Goal: Task Accomplishment & Management: Manage account settings

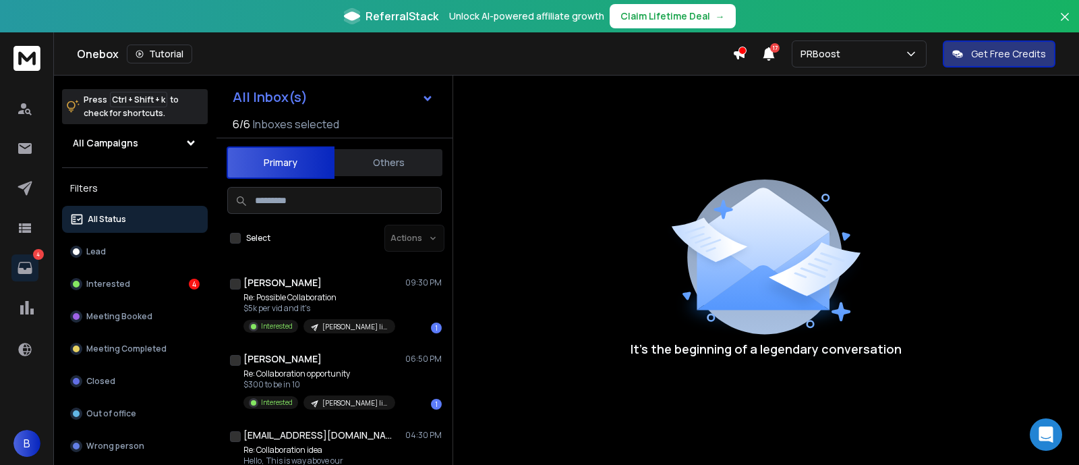
click at [1072, 23] on button "Close banner" at bounding box center [1065, 24] width 18 height 32
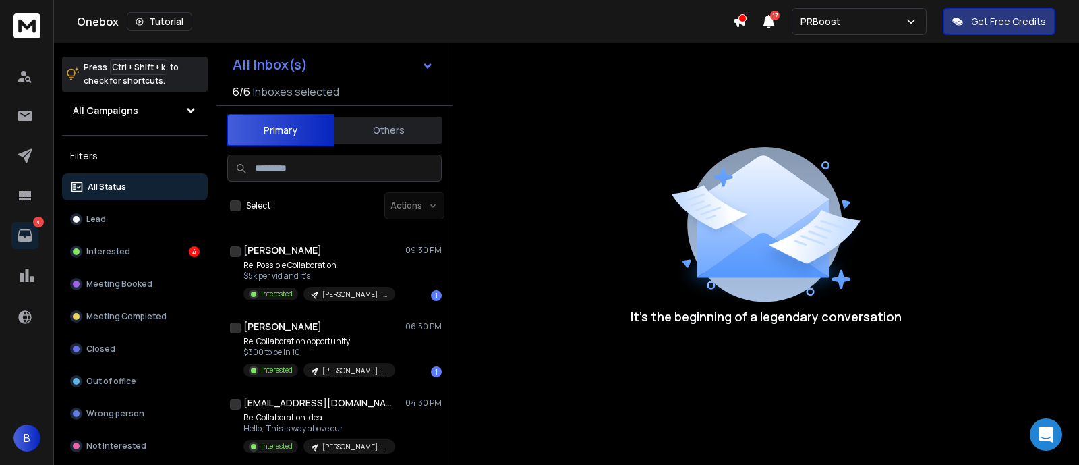
click at [937, 226] on div "It’s the beginning of a legendary conversation" at bounding box center [766, 240] width 626 height 395
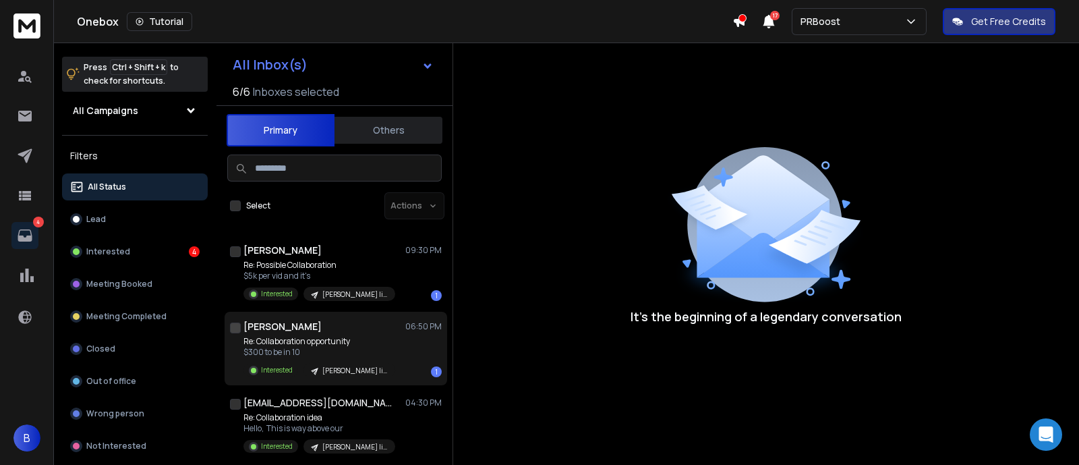
click at [363, 344] on p "Re: Collaboration opportunity" at bounding box center [319, 341] width 152 height 11
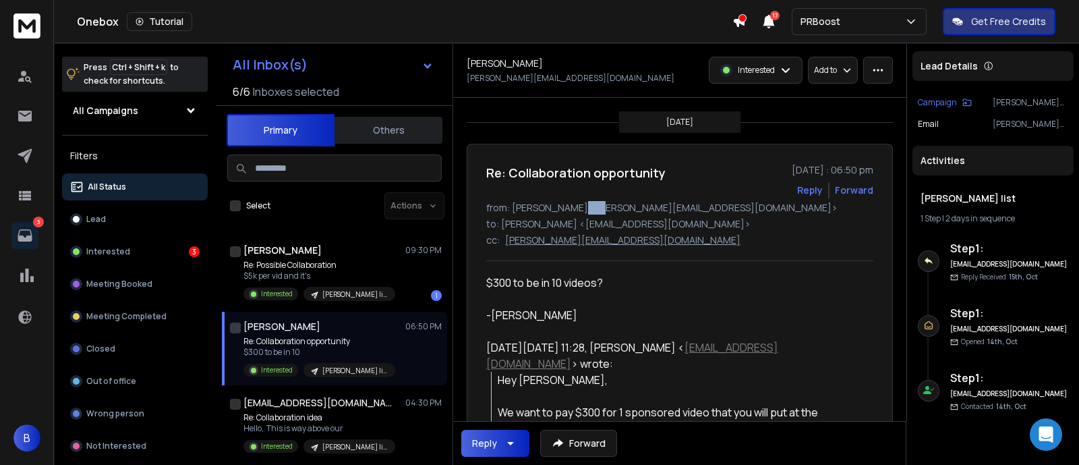
drag, startPoint x: 573, startPoint y: 204, endPoint x: 594, endPoint y: 204, distance: 20.2
click at [594, 204] on p "from: [PERSON_NAME] <[PERSON_NAME][EMAIL_ADDRESS][DOMAIN_NAME]>" at bounding box center [679, 207] width 387 height 13
click at [869, 70] on button "button" at bounding box center [878, 70] width 30 height 27
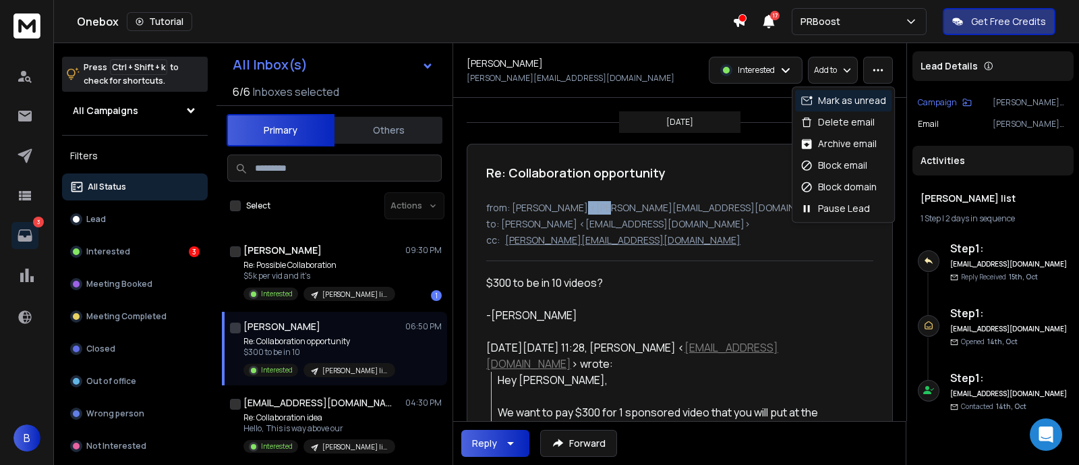
click at [867, 96] on div "Mark as unread" at bounding box center [844, 100] width 86 height 13
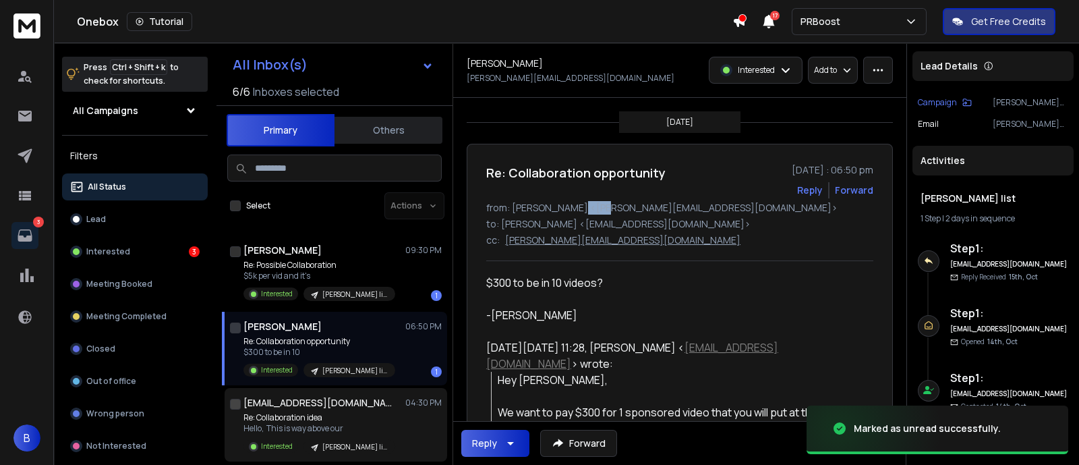
scroll to position [84, 0]
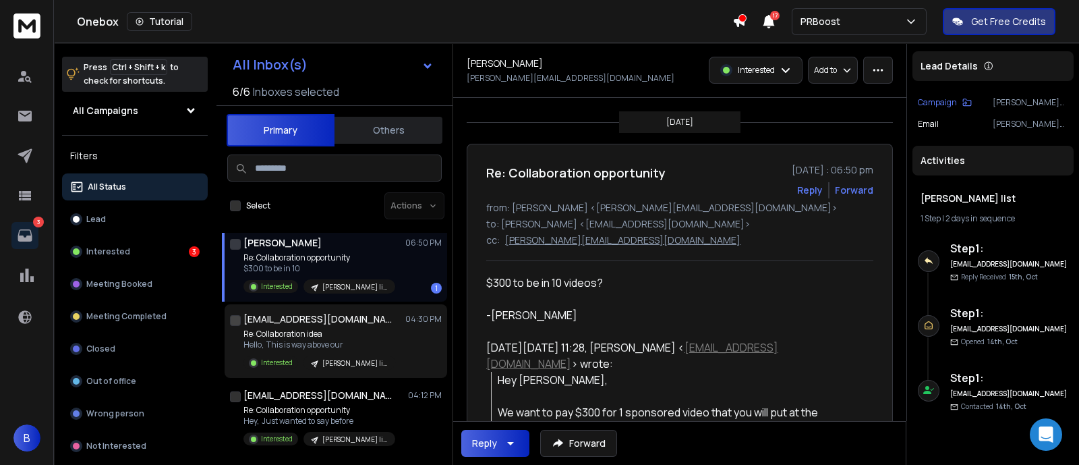
click at [384, 339] on div "Re: Collaboration idea Hello, This is way above our Interested [PERSON_NAME] li…" at bounding box center [342, 348] width 198 height 41
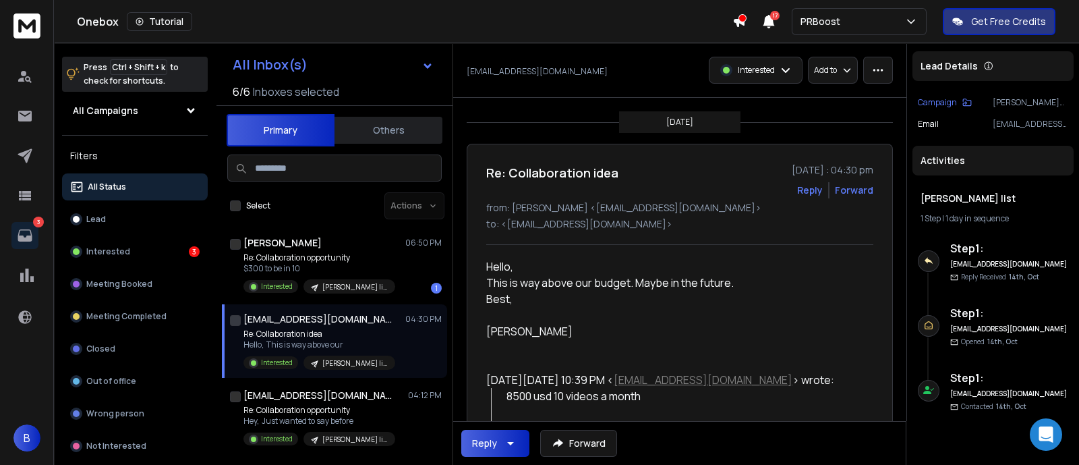
click at [782, 80] on div "Interested" at bounding box center [756, 70] width 92 height 26
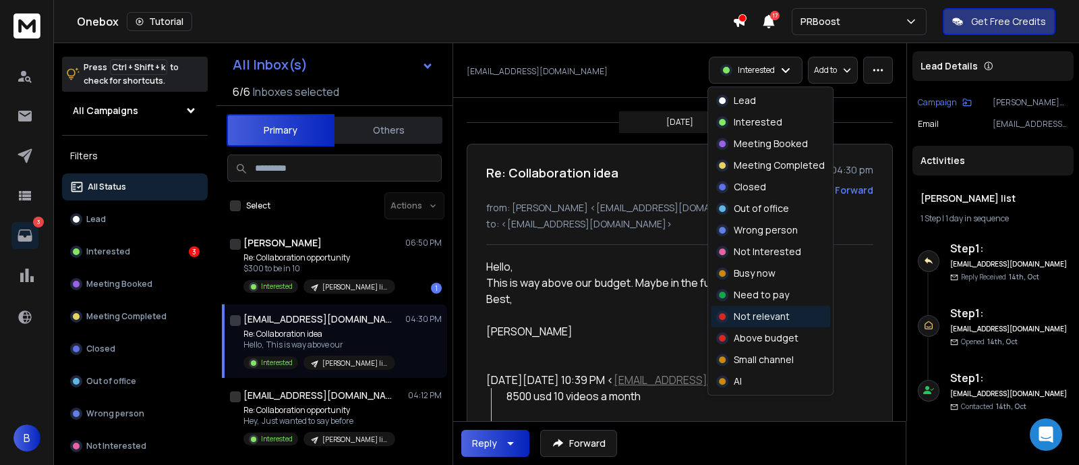
click at [749, 316] on p "Not relevant" at bounding box center [762, 316] width 56 height 13
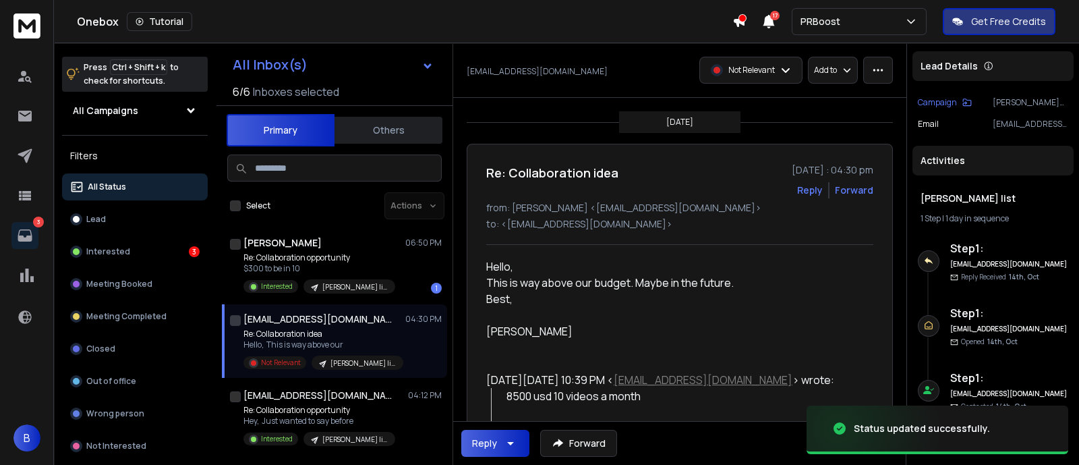
click at [877, 70] on icon "button" at bounding box center [878, 70] width 12 height 12
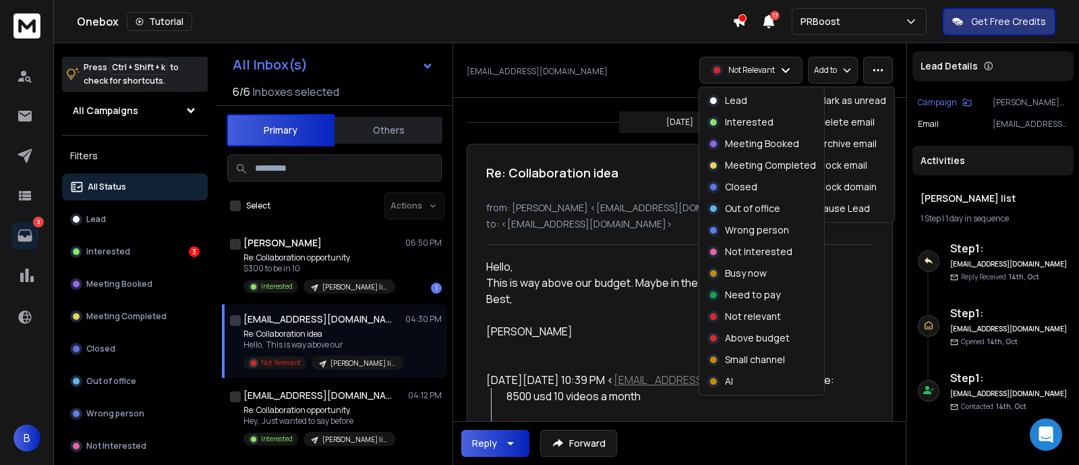
click at [762, 74] on p "Not Relevant" at bounding box center [751, 70] width 47 height 11
click at [761, 314] on p "Not relevant" at bounding box center [753, 316] width 56 height 13
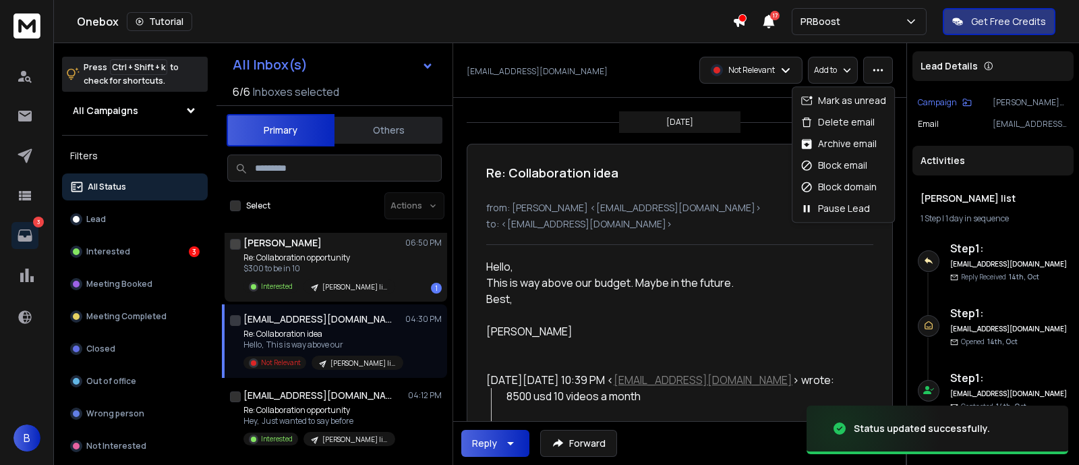
click at [315, 295] on div "[PERSON_NAME] 06:50 PM Re: Collaboration opportunity $300 to be in 10 Intereste…" at bounding box center [336, 265] width 223 height 74
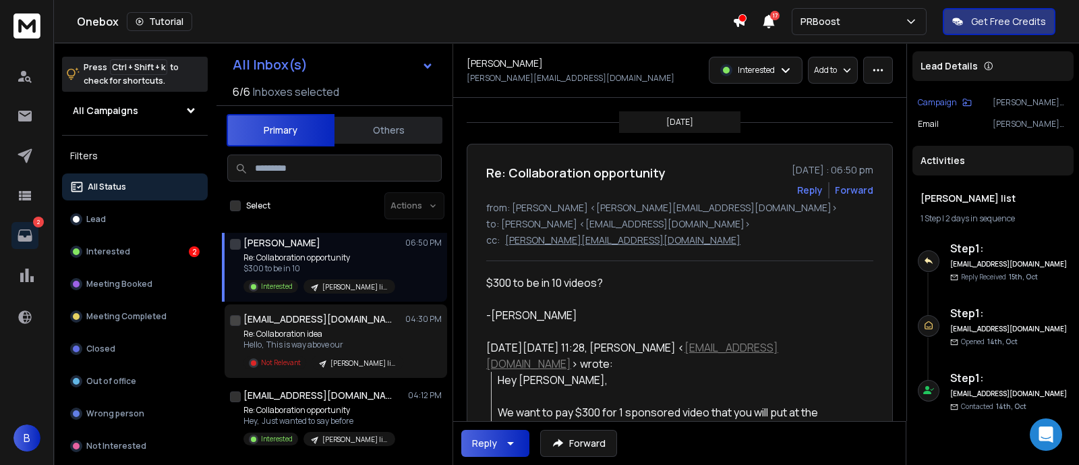
scroll to position [0, 0]
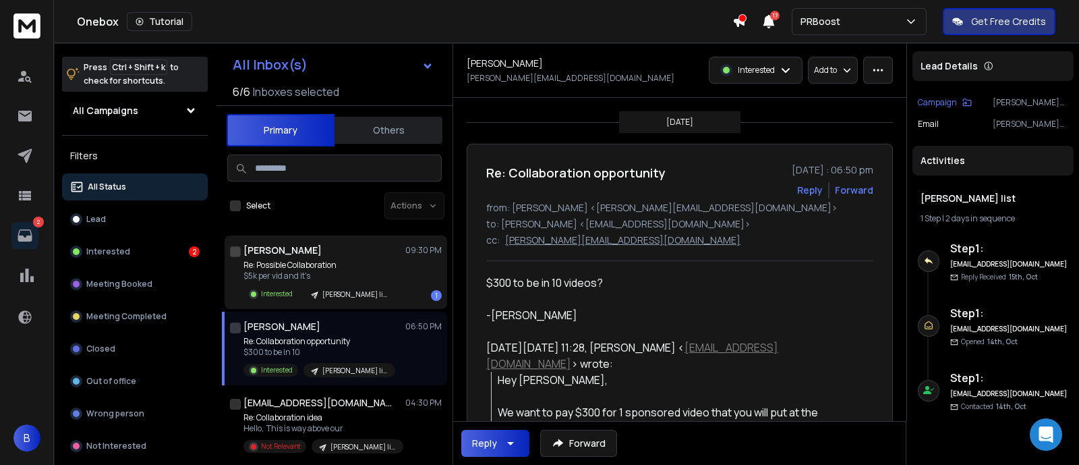
click at [325, 262] on p "Re: Possible Collaboration" at bounding box center [319, 265] width 152 height 11
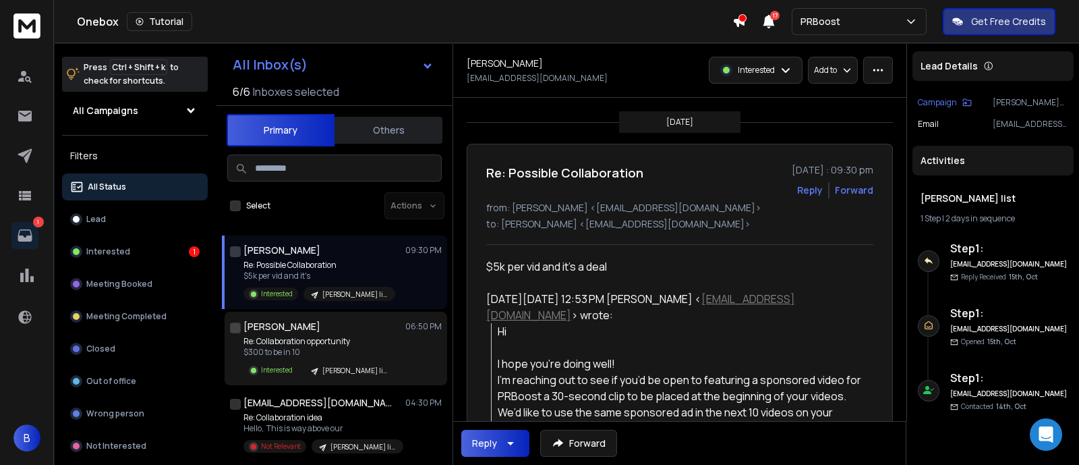
click at [367, 322] on div "[PERSON_NAME] 06:50 PM" at bounding box center [342, 326] width 198 height 13
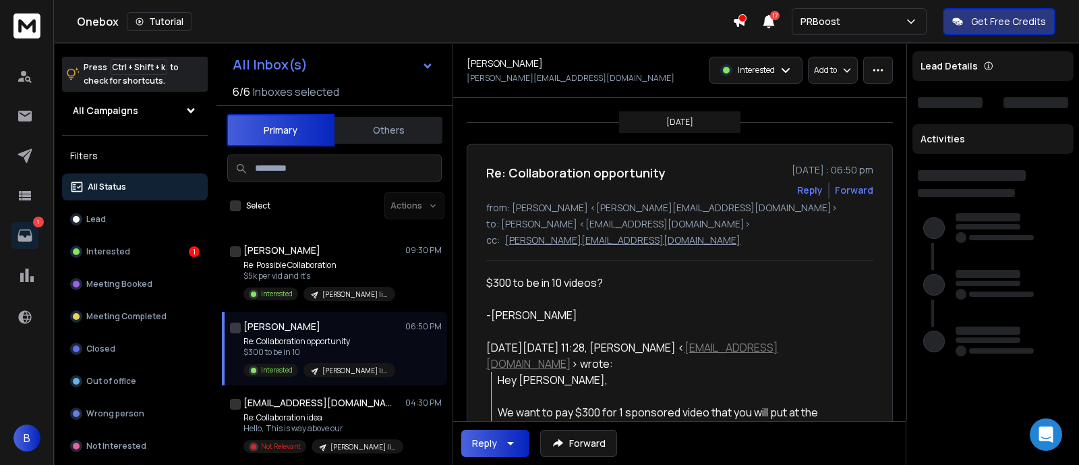
click at [869, 69] on button "button" at bounding box center [878, 70] width 30 height 27
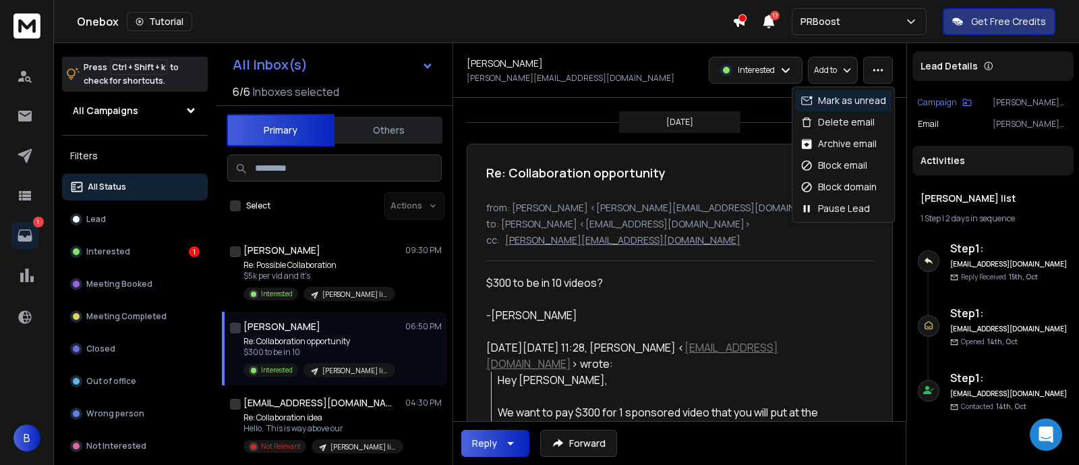
click at [844, 98] on div "Mark as unread" at bounding box center [844, 100] width 86 height 13
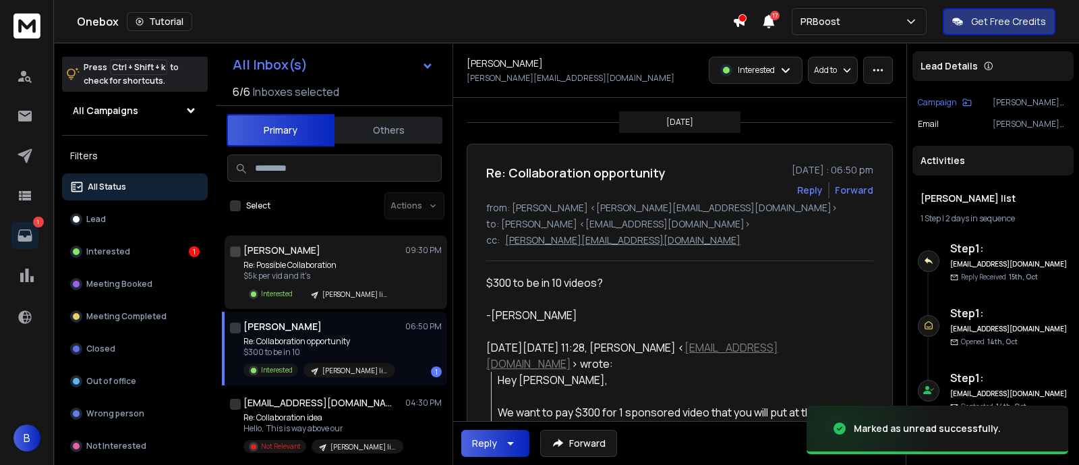
click at [343, 246] on div "[PERSON_NAME] 09:30 PM" at bounding box center [342, 249] width 198 height 13
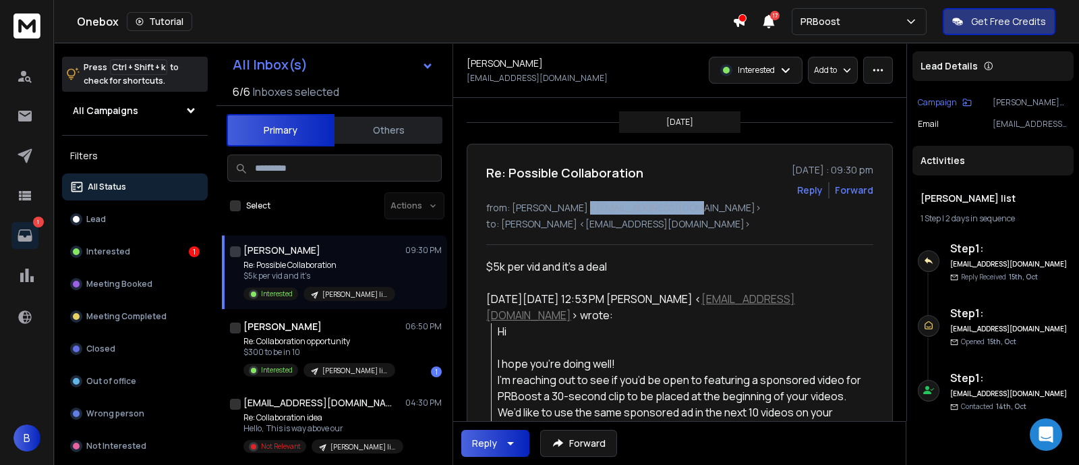
drag, startPoint x: 577, startPoint y: 209, endPoint x: 679, endPoint y: 206, distance: 101.9
click at [679, 206] on p "from: [PERSON_NAME] <[EMAIL_ADDRESS][DOMAIN_NAME]>" at bounding box center [679, 207] width 387 height 13
copy p "[EMAIL_ADDRESS][DOMAIN_NAME]"
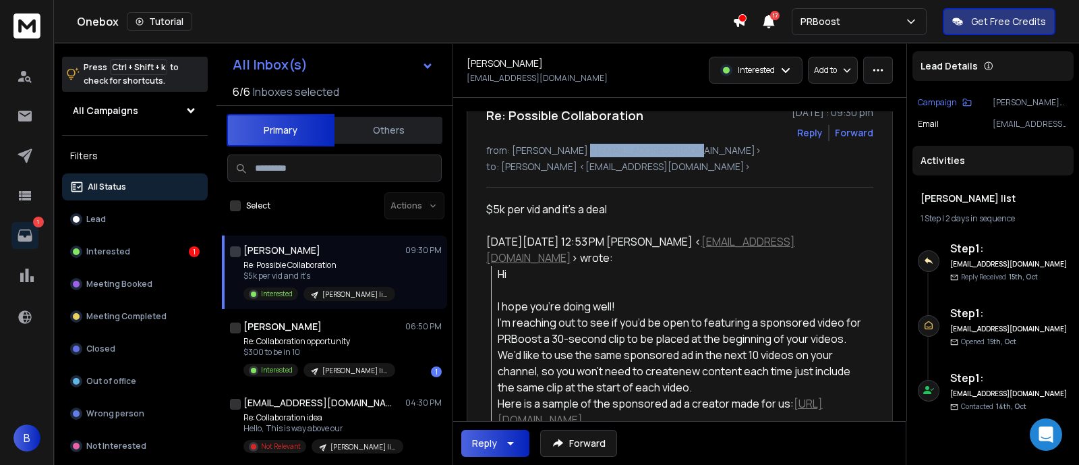
scroll to position [84, 0]
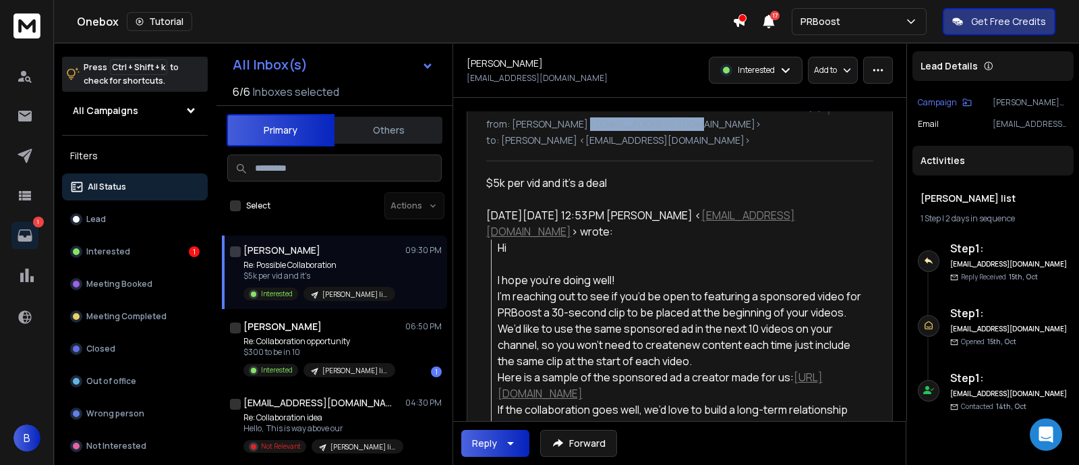
copy p "[EMAIL_ADDRESS][DOMAIN_NAME]"
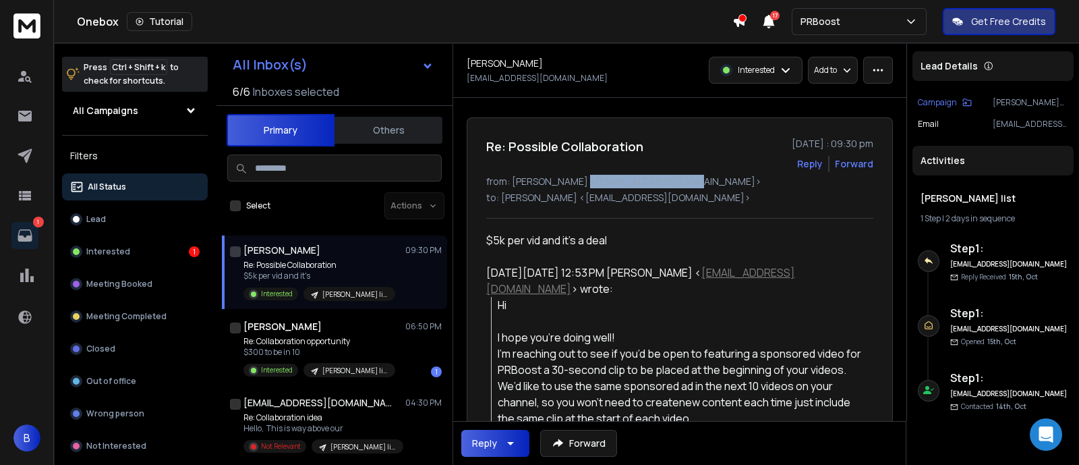
scroll to position [0, 0]
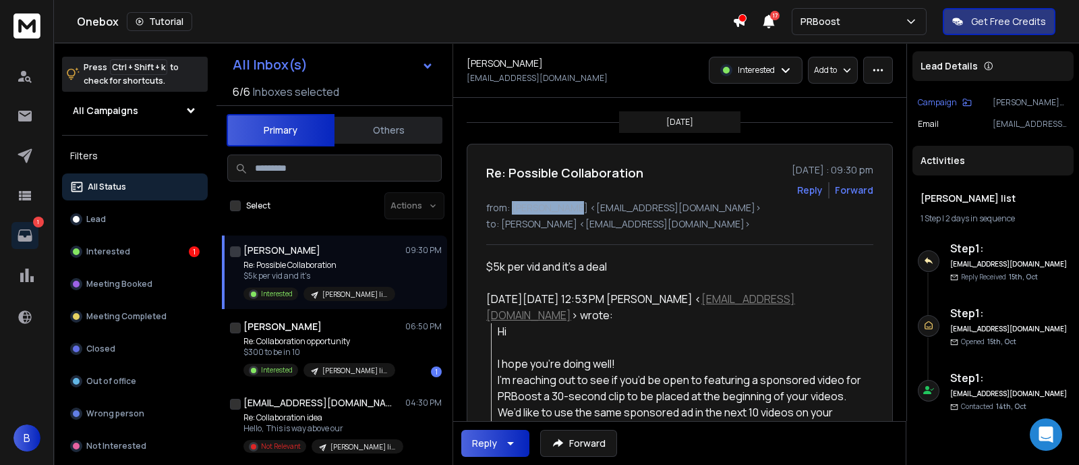
drag, startPoint x: 513, startPoint y: 204, endPoint x: 570, endPoint y: 204, distance: 57.3
click at [570, 204] on p "from: [PERSON_NAME] <[EMAIL_ADDRESS][DOMAIN_NAME]>" at bounding box center [679, 207] width 387 height 13
copy p "[PERSON_NAME]"
drag, startPoint x: 575, startPoint y: 209, endPoint x: 682, endPoint y: 211, distance: 107.3
click at [682, 211] on p "from: [PERSON_NAME] <[EMAIL_ADDRESS][DOMAIN_NAME]>" at bounding box center [679, 207] width 387 height 13
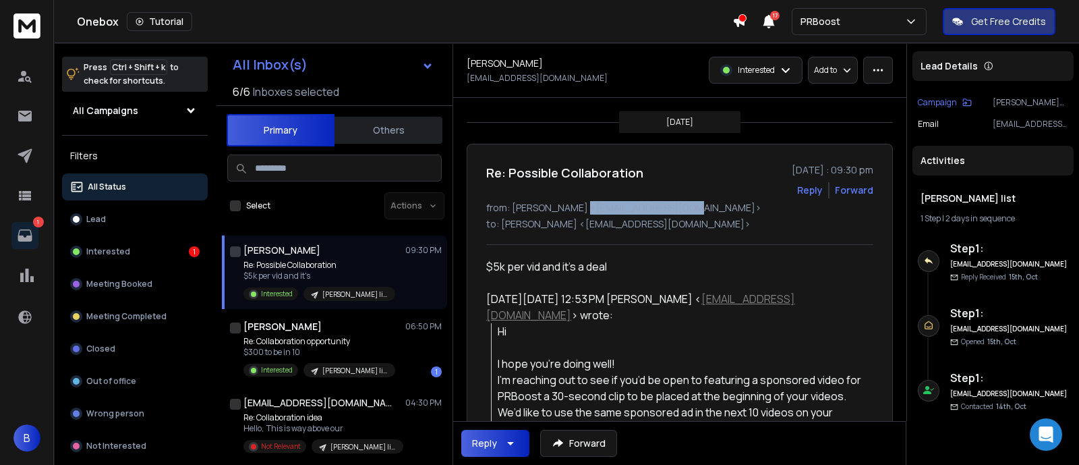
copy p "[EMAIL_ADDRESS][DOMAIN_NAME]"
click at [873, 75] on icon "button" at bounding box center [878, 70] width 12 height 12
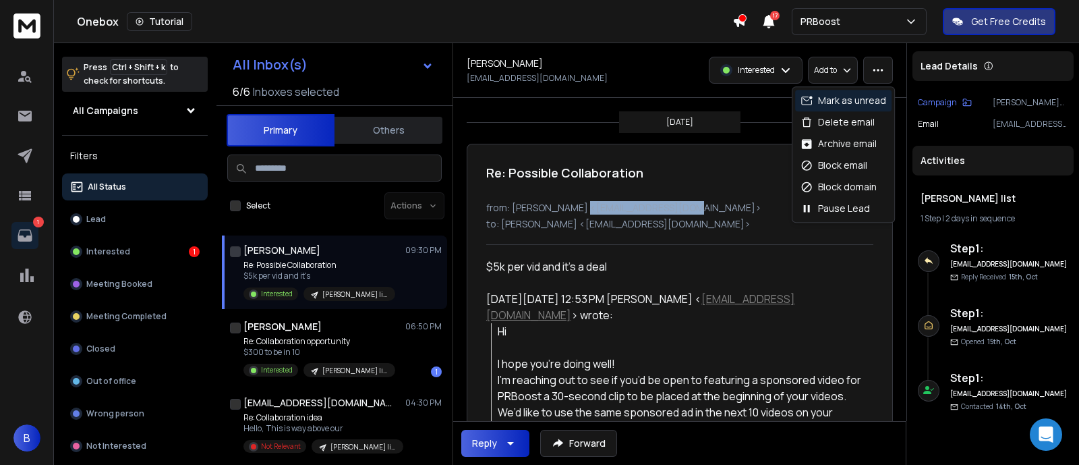
click at [830, 100] on div "Mark as unread" at bounding box center [844, 100] width 86 height 13
